Goal: Communication & Community: Answer question/provide support

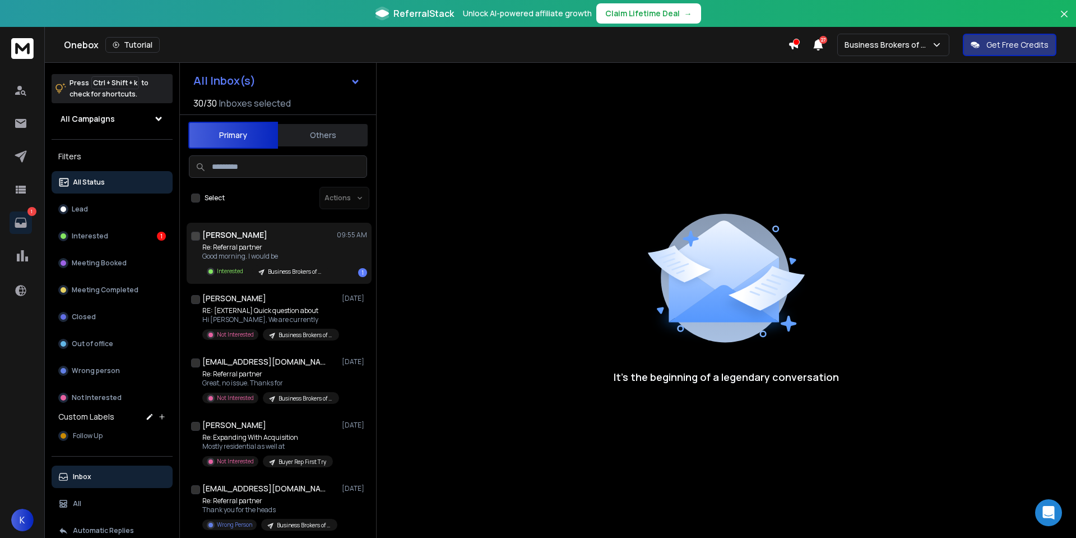
click at [272, 234] on div "Rex Morrison 09:55 AM" at bounding box center [284, 234] width 165 height 11
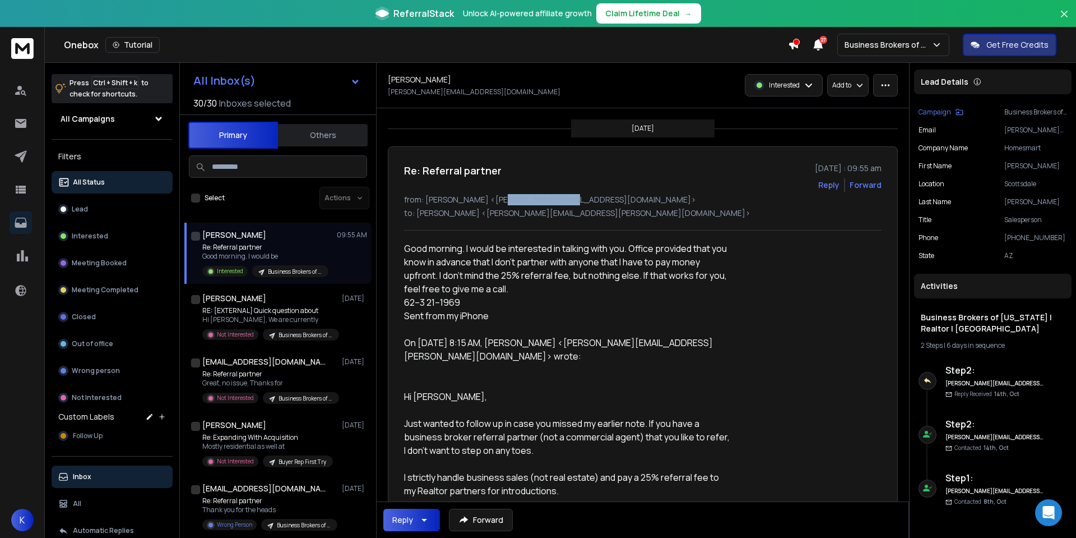
drag, startPoint x: 558, startPoint y: 198, endPoint x: 497, endPoint y: 198, distance: 61.1
click at [497, 198] on p "from: Rex Morrison <rex@rexmorrison.com>" at bounding box center [643, 199] width 478 height 11
copy p "rexmorrison.com"
click at [840, 182] on button "Reply" at bounding box center [829, 184] width 21 height 11
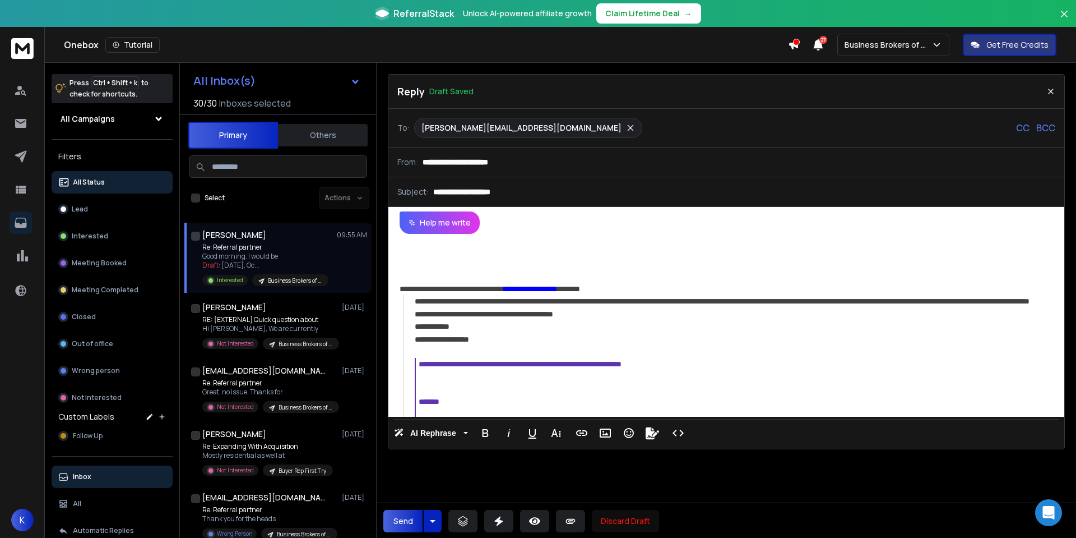
click at [615, 521] on button "Discard Draft" at bounding box center [625, 521] width 67 height 22
